Goal: Navigation & Orientation: Find specific page/section

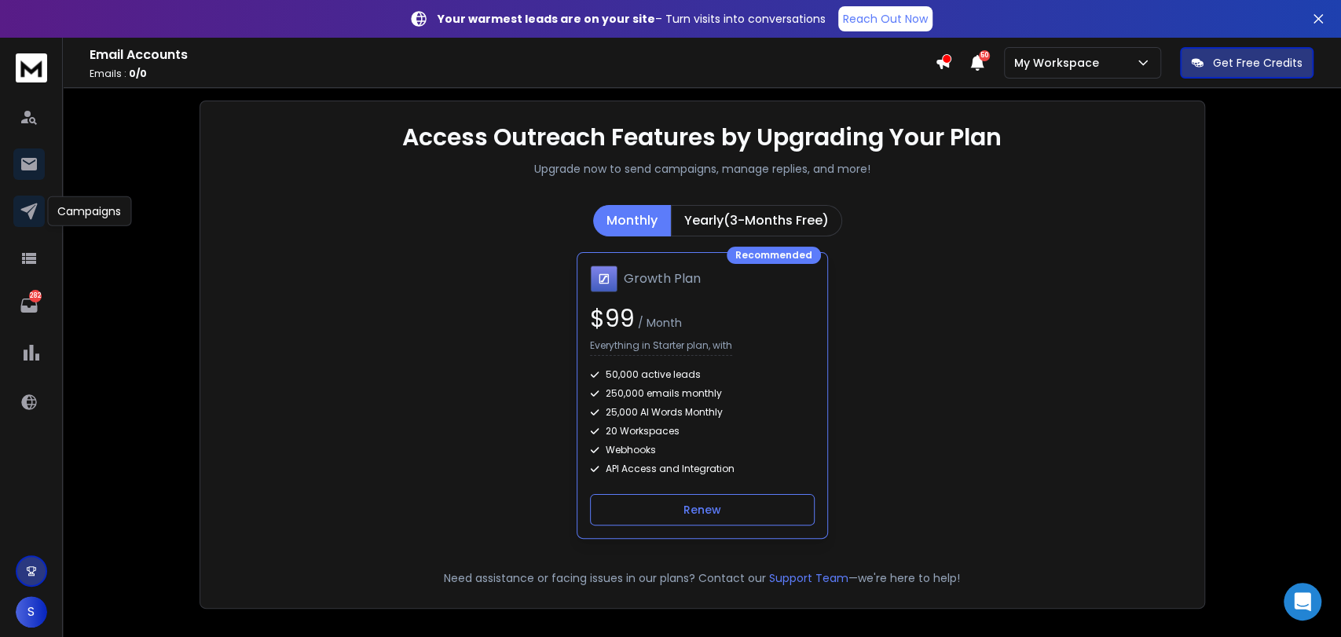
click at [35, 205] on icon at bounding box center [28, 211] width 16 height 16
click at [30, 313] on icon at bounding box center [29, 305] width 19 height 19
